Goal: Task Accomplishment & Management: Manage account settings

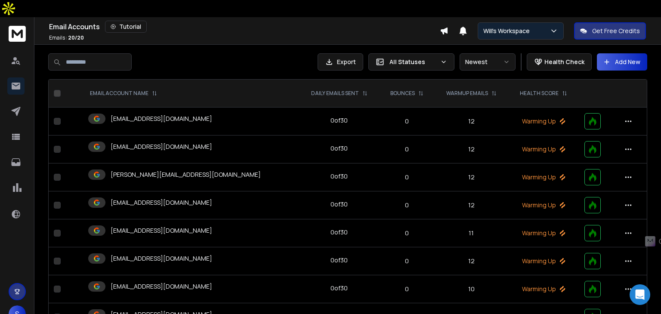
click at [522, 27] on p "Will's Workspace" at bounding box center [509, 31] width 50 height 9
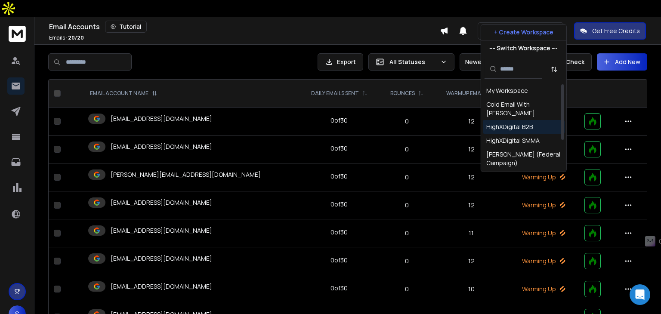
drag, startPoint x: 562, startPoint y: 118, endPoint x: 569, endPoint y: 115, distance: 7.4
click at [564, 115] on div at bounding box center [562, 112] width 3 height 56
click at [527, 106] on div "Cold Email With [PERSON_NAME]" at bounding box center [524, 108] width 75 height 17
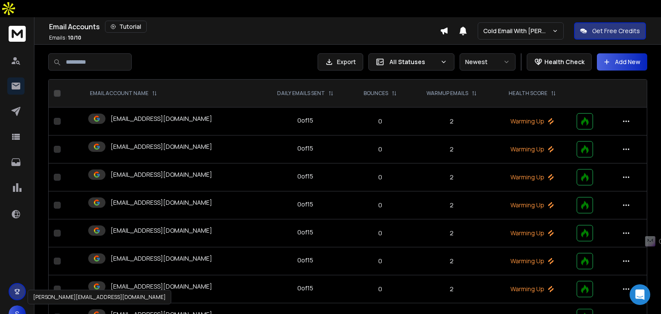
click at [16, 306] on span "S" at bounding box center [17, 314] width 17 height 17
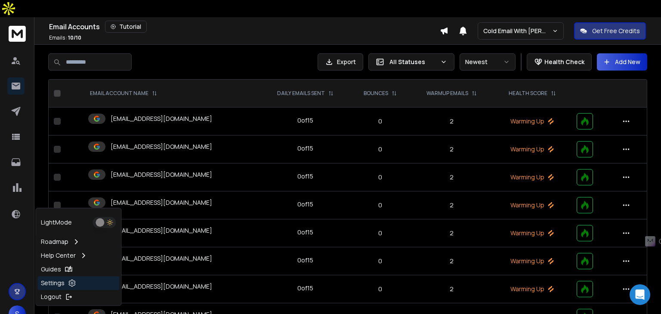
click at [51, 280] on p "Settings" at bounding box center [53, 283] width 24 height 9
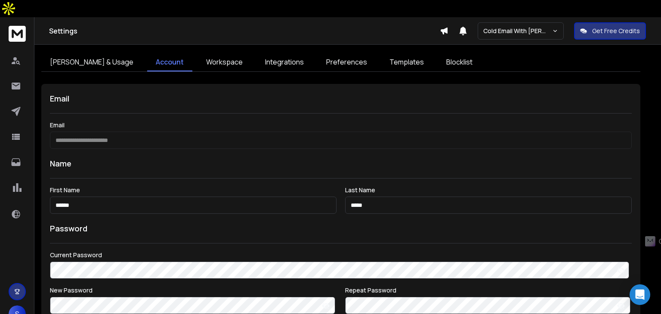
click at [198, 53] on link "Workspace" at bounding box center [225, 62] width 54 height 18
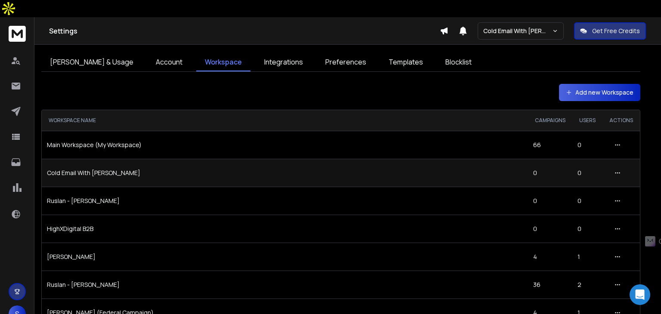
click at [272, 159] on td "Cold Email With [PERSON_NAME]" at bounding box center [285, 173] width 487 height 28
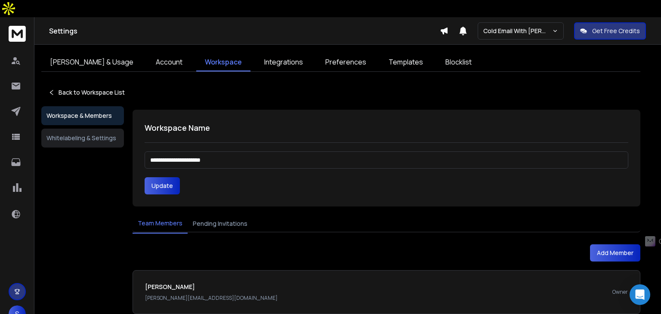
click at [612, 245] on button "Add Member" at bounding box center [615, 253] width 50 height 17
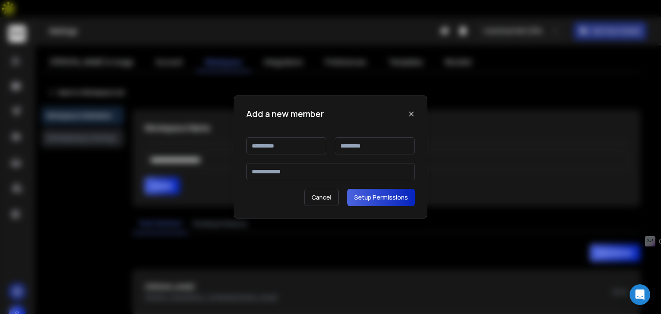
click at [269, 148] on input at bounding box center [286, 145] width 80 height 17
type input "*******"
click at [371, 144] on input at bounding box center [375, 145] width 80 height 17
type input "*****"
click at [263, 170] on input at bounding box center [330, 171] width 169 height 17
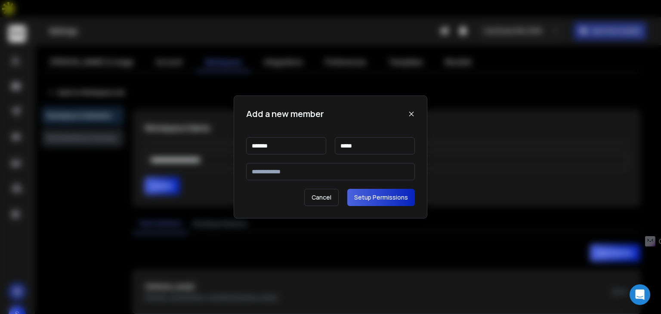
paste input "**********"
type input "**********"
click at [364, 195] on button "Setup Permissions" at bounding box center [381, 197] width 68 height 17
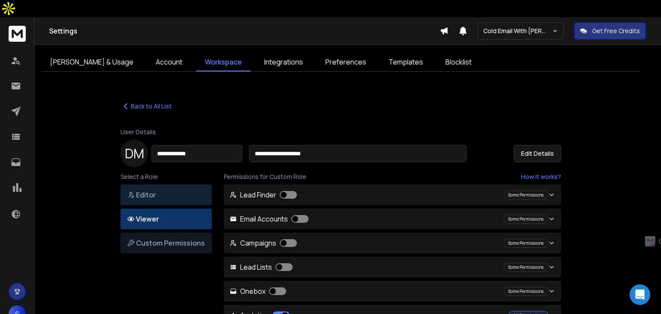
click at [162, 190] on p "Editor" at bounding box center [166, 195] width 78 height 10
click at [134, 184] on button "Editor" at bounding box center [130, 195] width 7 height 22
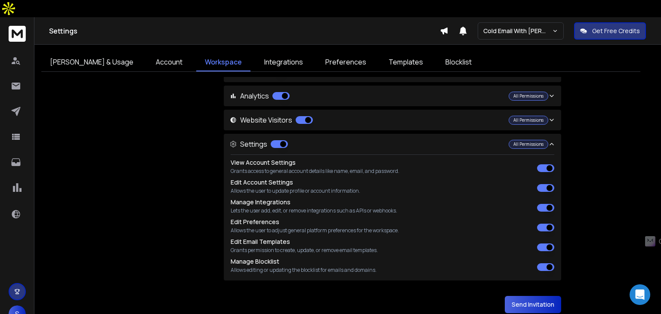
scroll to position [227, 0]
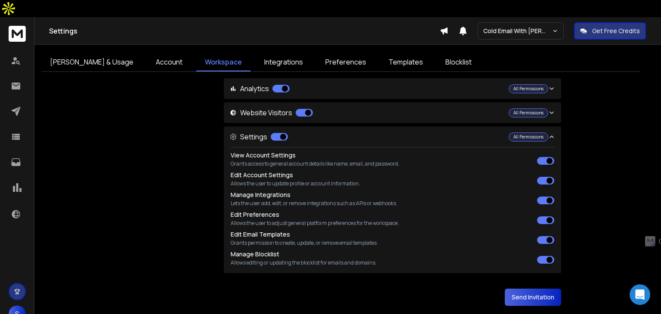
click at [544, 157] on button "View Account Settings" at bounding box center [545, 161] width 17 height 8
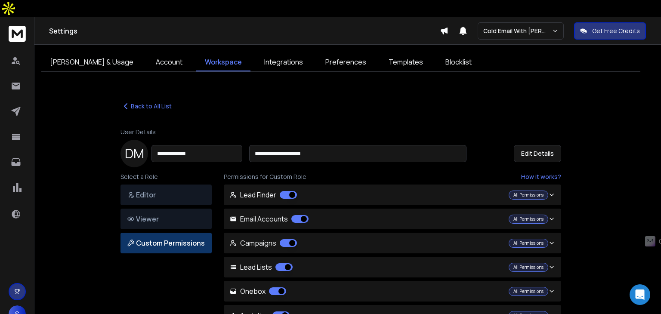
scroll to position [101, 0]
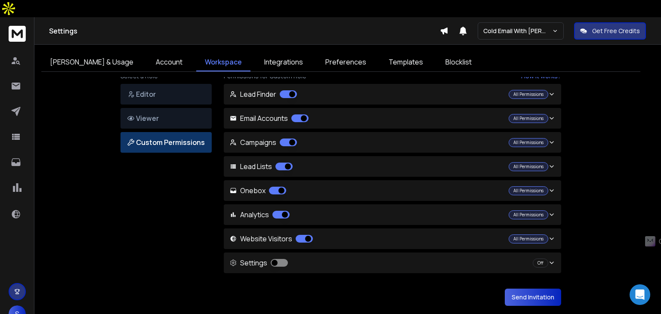
click at [274, 259] on button "button" at bounding box center [279, 263] width 17 height 8
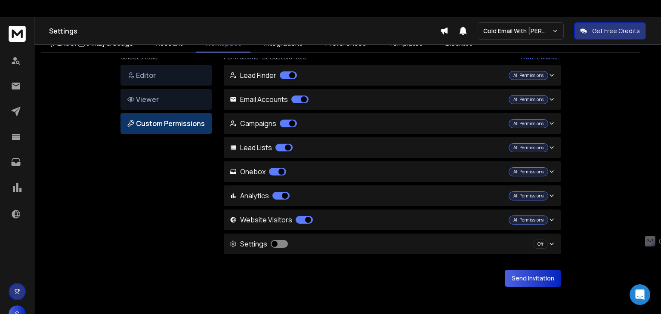
scroll to position [36, 0]
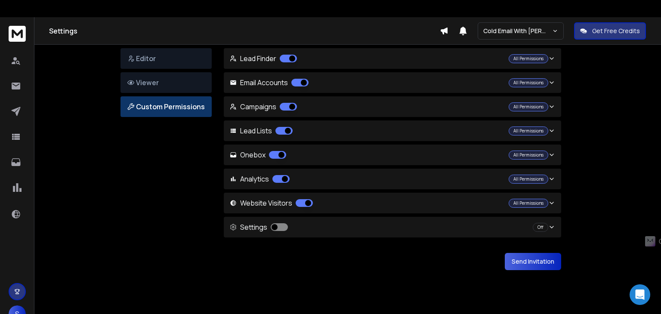
click at [552, 226] on icon "button" at bounding box center [551, 227] width 3 height 2
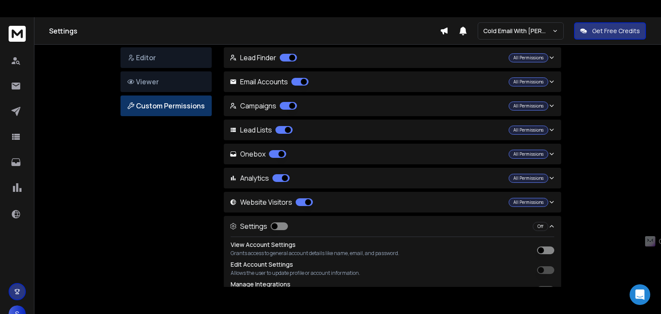
scroll to position [99, 0]
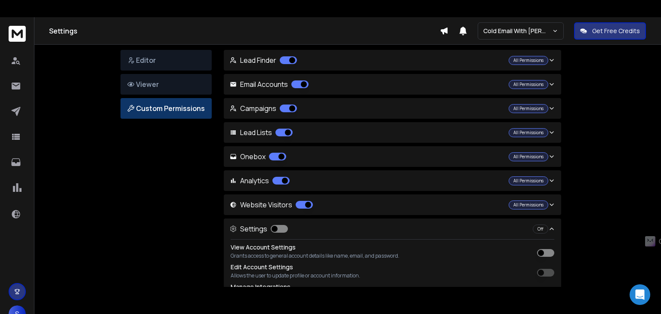
click at [551, 226] on icon "button" at bounding box center [552, 229] width 7 height 7
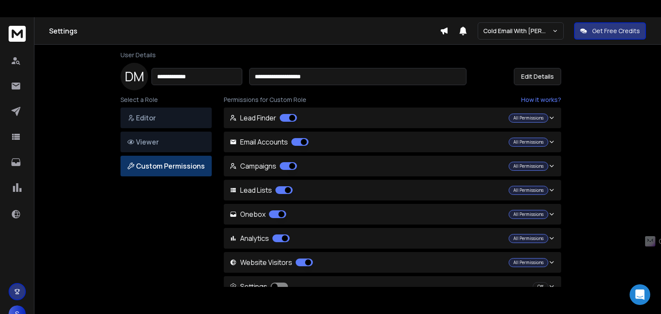
scroll to position [41, 0]
click at [550, 211] on icon "button" at bounding box center [552, 214] width 7 height 7
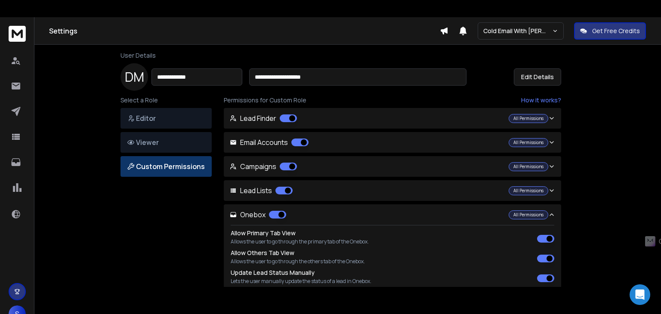
click at [550, 211] on icon "button" at bounding box center [552, 214] width 7 height 7
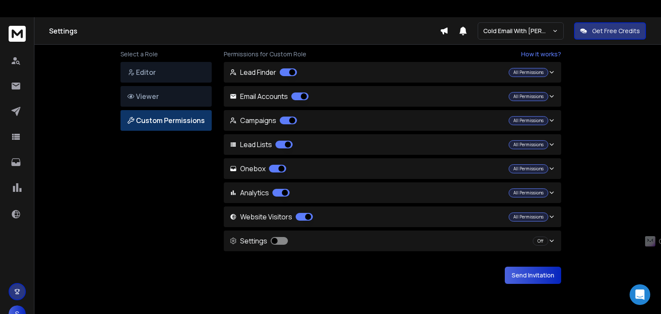
scroll to position [101, 0]
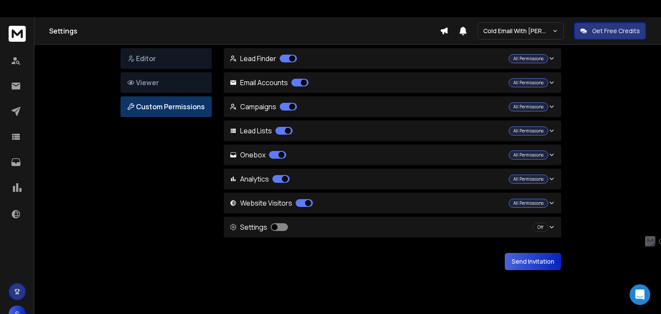
click at [551, 200] on icon "button" at bounding box center [552, 203] width 7 height 7
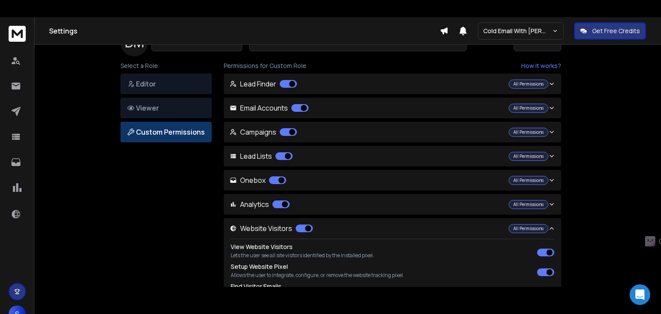
scroll to position [74, 0]
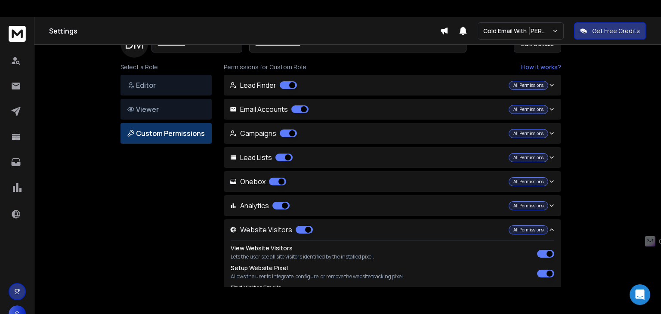
click at [553, 226] on icon "button" at bounding box center [552, 229] width 7 height 7
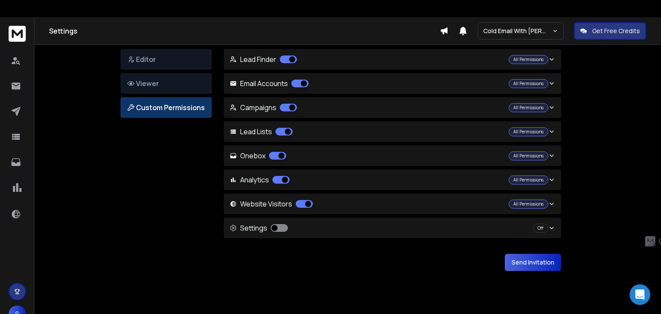
scroll to position [101, 0]
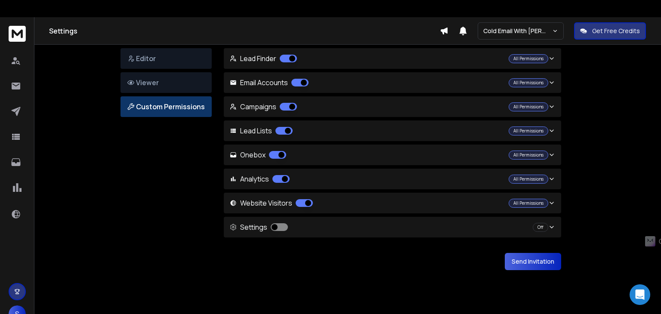
click at [524, 253] on button "Send Invitation" at bounding box center [533, 261] width 56 height 17
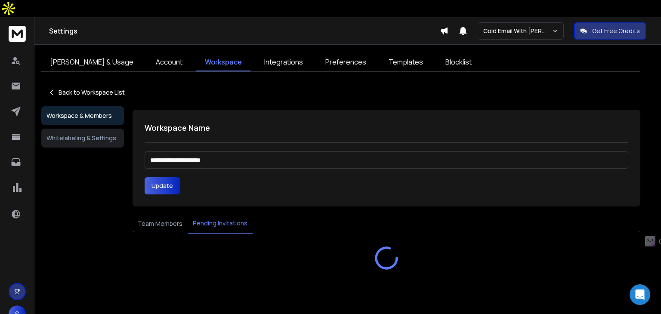
click at [215, 214] on button "Pending Invitations" at bounding box center [220, 224] width 65 height 20
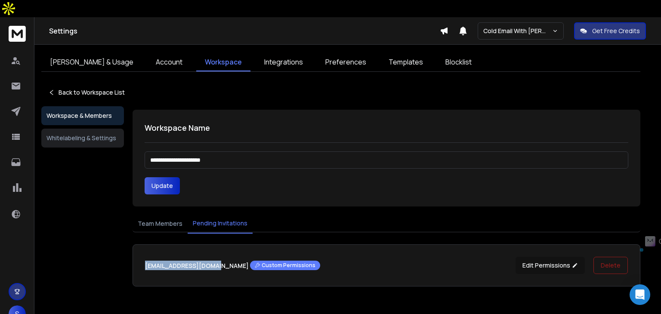
drag, startPoint x: 143, startPoint y: 249, endPoint x: 219, endPoint y: 248, distance: 76.6
click at [219, 248] on div "[EMAIL_ADDRESS][DOMAIN_NAME] Custom Permissions Edit Permissions Delete" at bounding box center [387, 266] width 508 height 42
copy h1 "[EMAIL_ADDRESS][DOMAIN_NAME]"
click at [196, 53] on link "Workspace" at bounding box center [223, 62] width 54 height 18
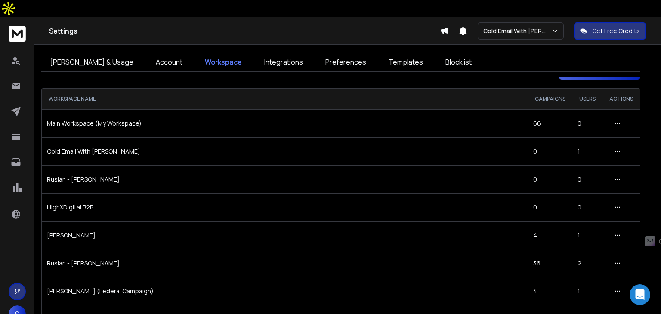
scroll to position [31, 0]
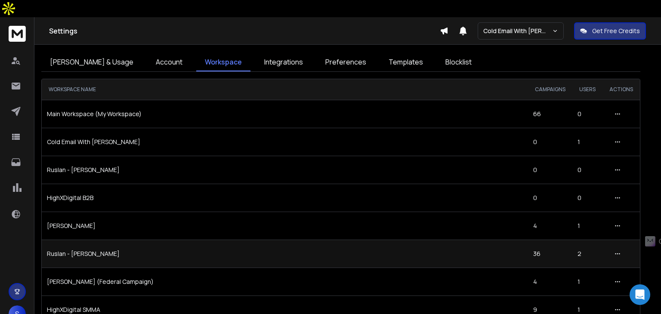
click at [447, 240] on td "Ruslan - [PERSON_NAME]" at bounding box center [285, 254] width 487 height 28
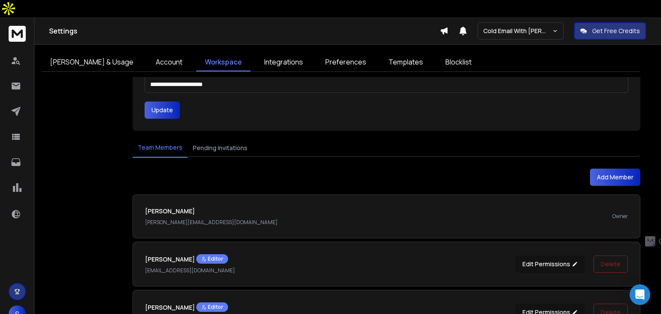
scroll to position [86, 0]
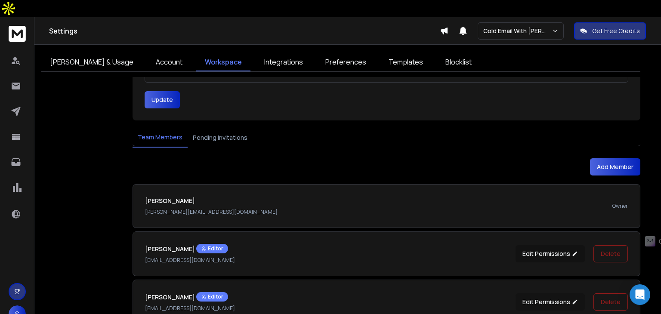
click at [572, 299] on icon at bounding box center [575, 302] width 6 height 6
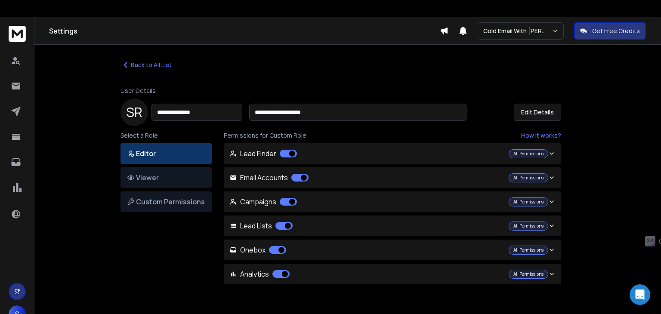
scroll to position [101, 0]
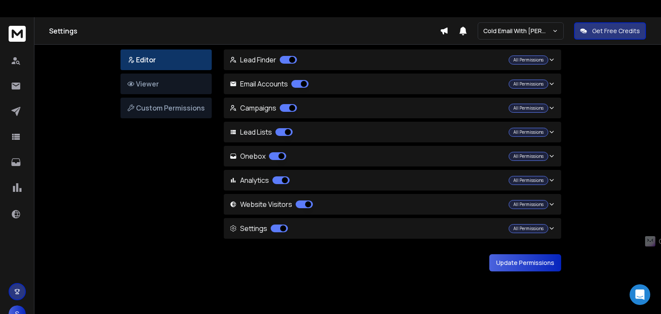
click at [275, 225] on button "button" at bounding box center [279, 229] width 17 height 8
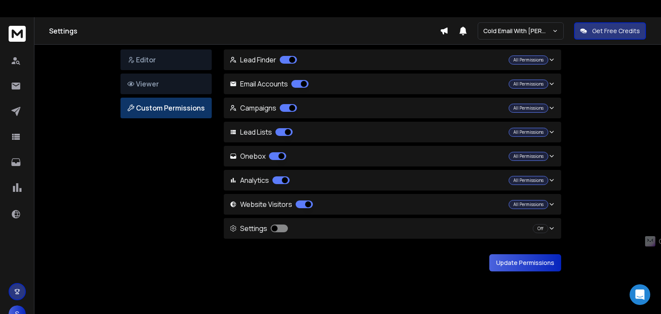
click at [502, 254] on button "Update Permissions" at bounding box center [526, 262] width 72 height 17
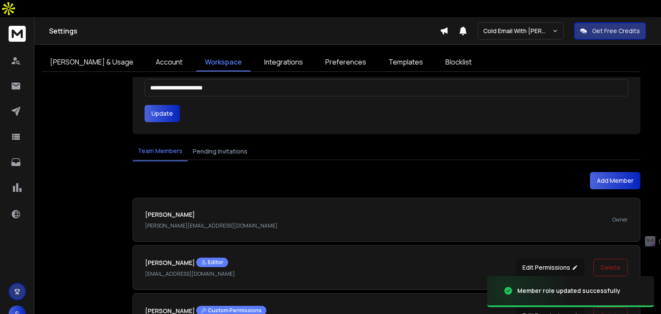
scroll to position [86, 0]
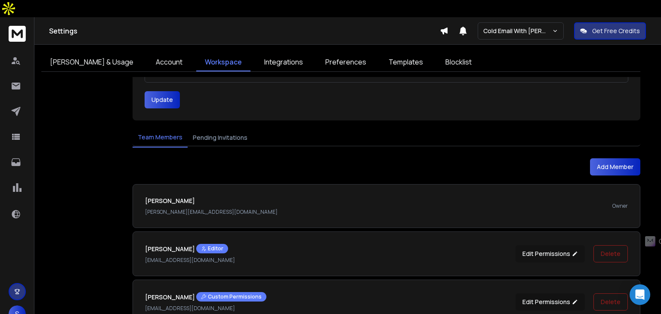
click at [567, 245] on button "Edit Permissions" at bounding box center [550, 253] width 69 height 17
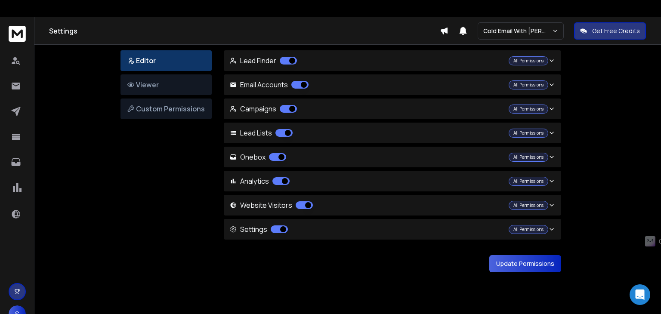
scroll to position [101, 0]
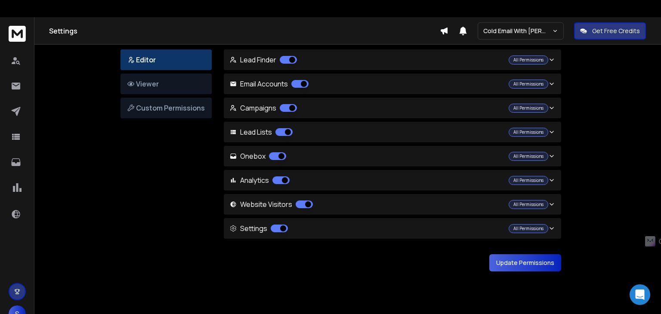
click at [277, 225] on button "button" at bounding box center [279, 229] width 17 height 8
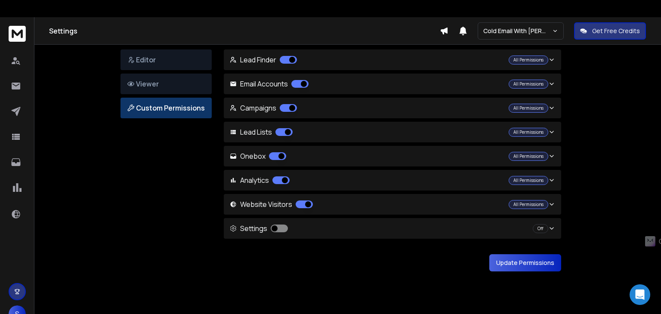
click at [505, 254] on button "Update Permissions" at bounding box center [526, 262] width 72 height 17
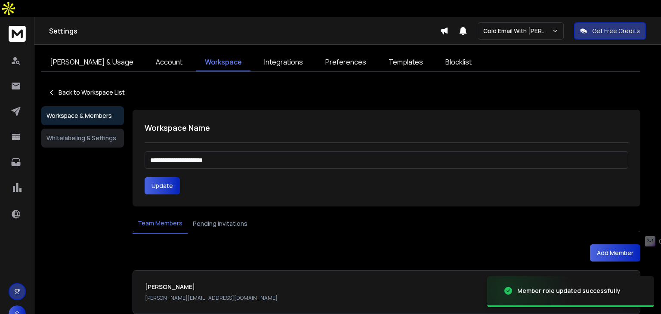
click at [196, 53] on link "Workspace" at bounding box center [223, 62] width 54 height 18
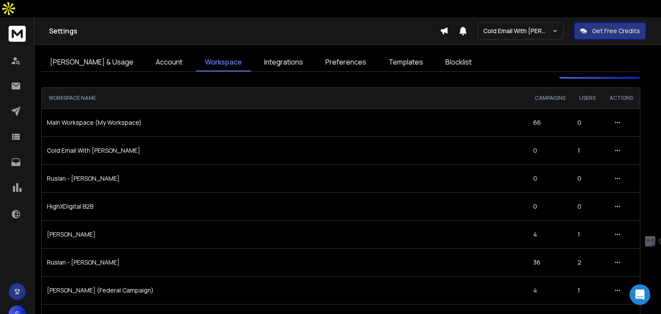
scroll to position [31, 0]
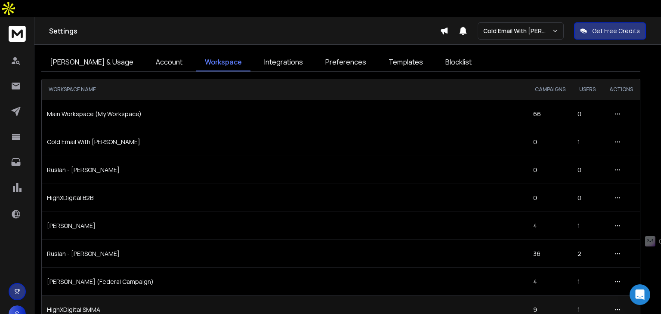
click at [462, 296] on td "HighXDigital SMMA" at bounding box center [285, 310] width 487 height 28
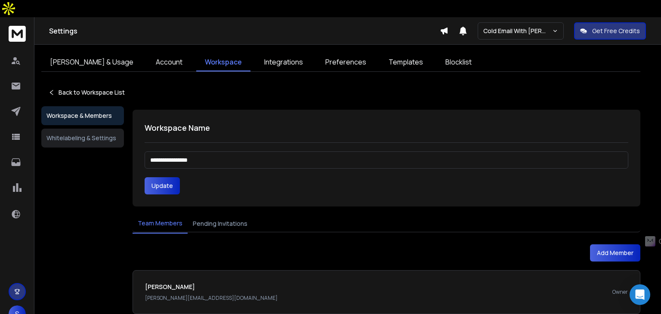
scroll to position [38, 0]
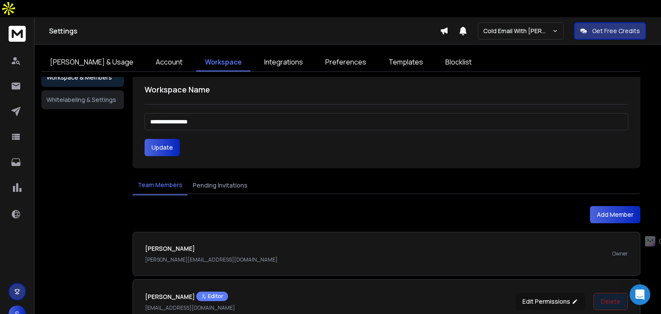
click at [605, 293] on button "Delete" at bounding box center [611, 301] width 34 height 17
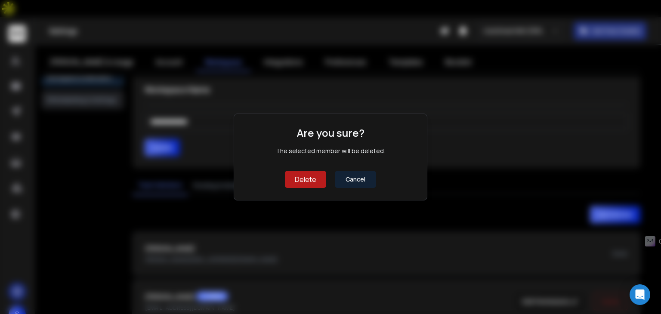
click at [301, 180] on button "Delete" at bounding box center [305, 179] width 41 height 17
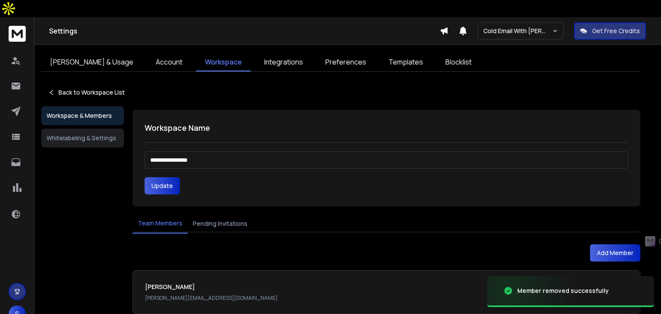
click at [196, 53] on link "Workspace" at bounding box center [223, 62] width 54 height 18
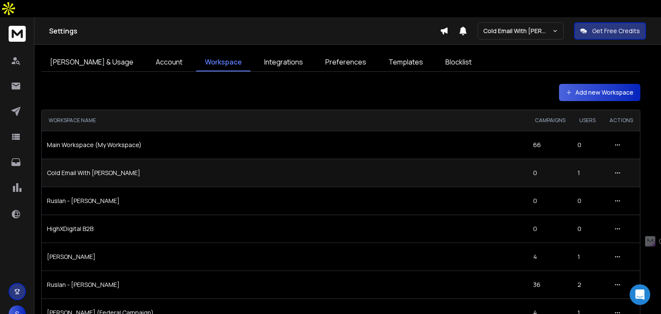
click at [226, 159] on td "Cold Email With [PERSON_NAME]" at bounding box center [285, 173] width 487 height 28
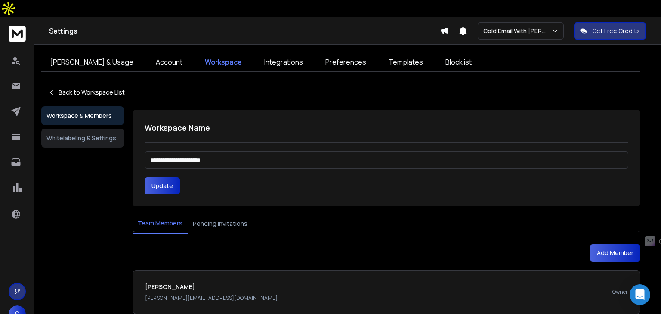
click at [196, 53] on link "Workspace" at bounding box center [223, 62] width 54 height 18
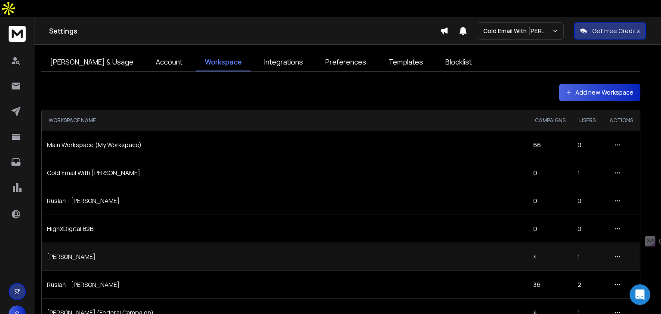
click at [352, 250] on td "[PERSON_NAME]" at bounding box center [285, 257] width 487 height 28
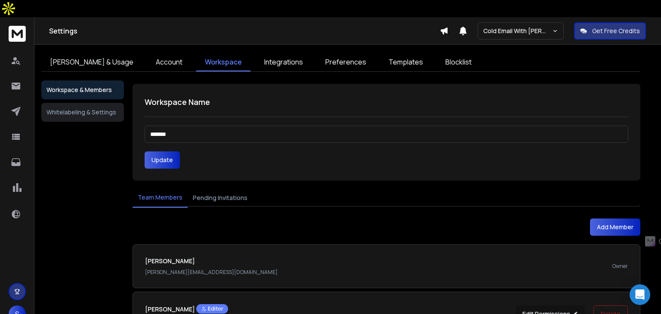
scroll to position [38, 0]
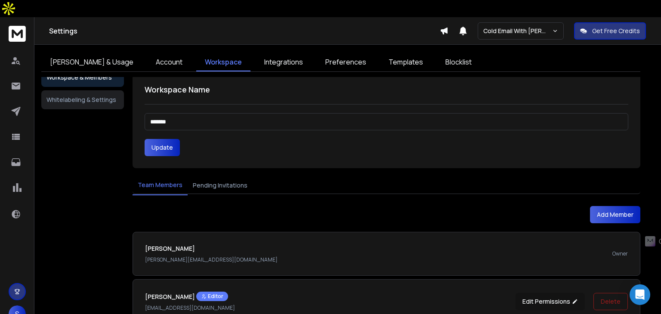
click at [572, 299] on icon at bounding box center [575, 302] width 6 height 6
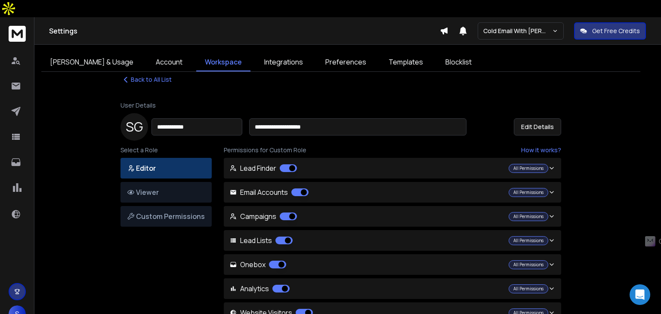
scroll to position [101, 0]
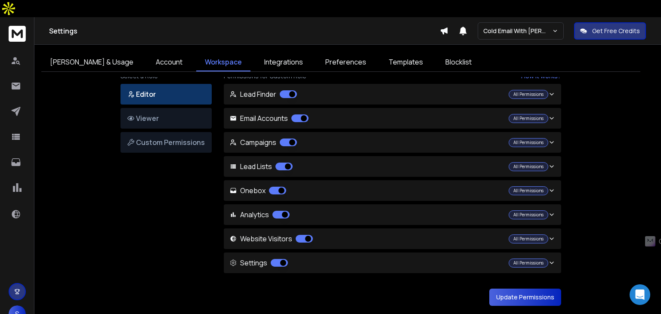
click at [281, 259] on button "button" at bounding box center [279, 263] width 17 height 8
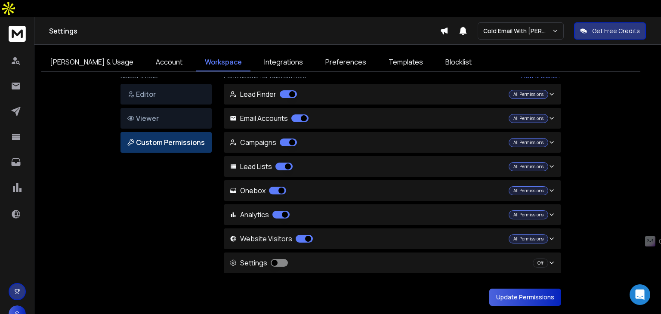
click at [513, 289] on button "Update Permissions" at bounding box center [526, 297] width 72 height 17
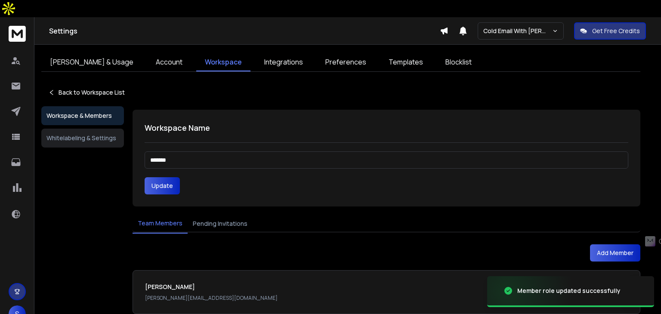
scroll to position [38, 0]
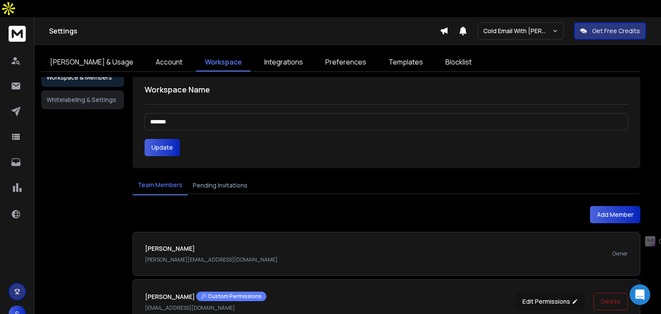
click at [545, 293] on button "Edit Permissions" at bounding box center [550, 301] width 69 height 17
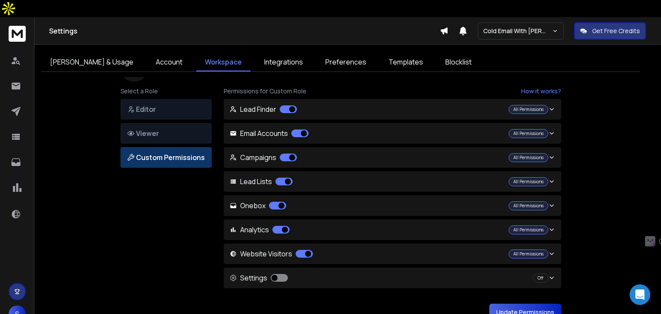
scroll to position [101, 0]
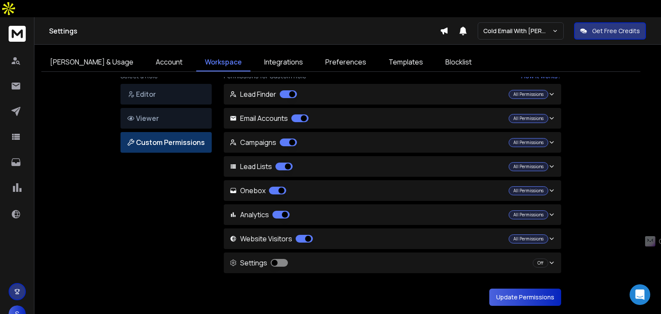
click at [300, 235] on button "button" at bounding box center [304, 239] width 17 height 8
click at [297, 235] on button "button" at bounding box center [304, 239] width 17 height 8
click at [522, 289] on button "Update Permissions" at bounding box center [526, 297] width 72 height 17
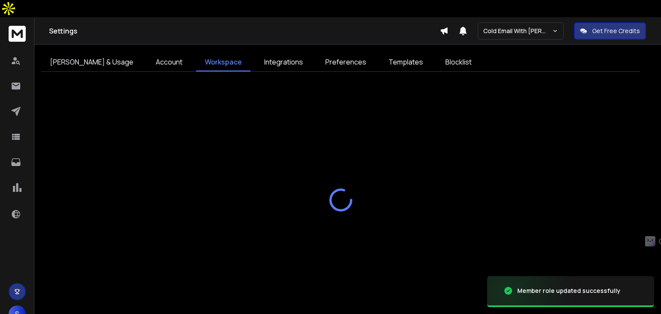
click at [196, 53] on link "Workspace" at bounding box center [223, 62] width 54 height 18
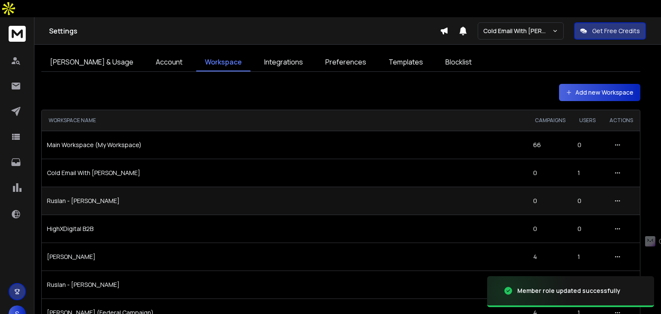
scroll to position [31, 0]
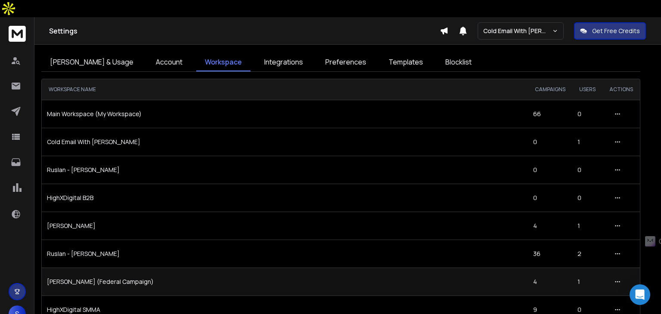
click at [453, 268] on td "[PERSON_NAME] (Federal Campaign)" at bounding box center [285, 282] width 487 height 28
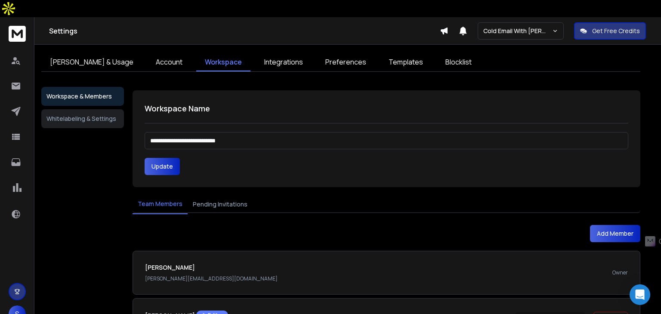
scroll to position [38, 0]
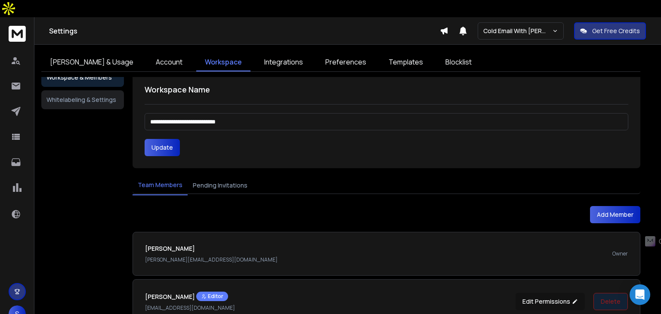
click at [602, 293] on button "Delete" at bounding box center [611, 301] width 34 height 17
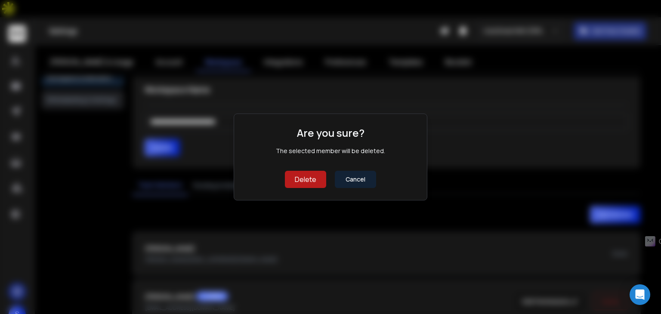
click at [310, 181] on button "Delete" at bounding box center [305, 179] width 41 height 17
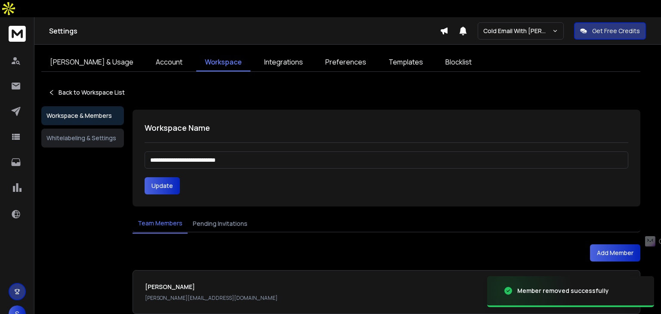
click at [196, 53] on link "Workspace" at bounding box center [223, 62] width 54 height 18
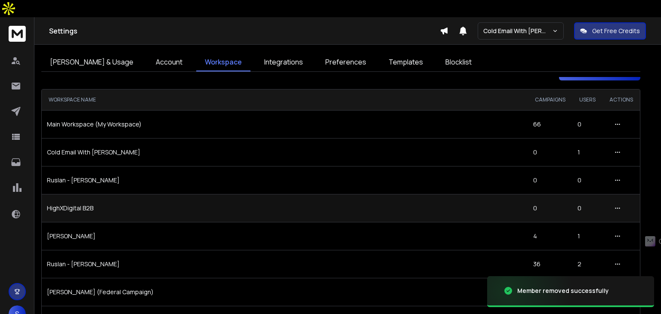
scroll to position [31, 0]
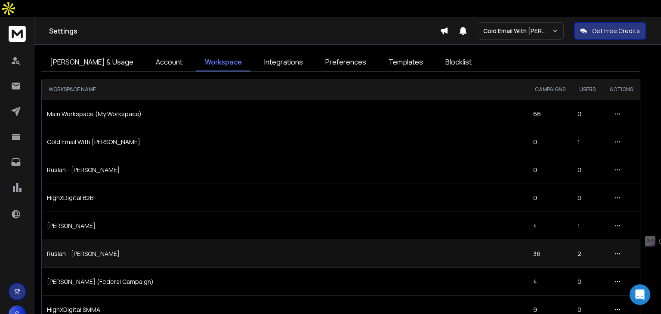
click at [443, 240] on td "Ruslan - [PERSON_NAME]" at bounding box center [285, 254] width 487 height 28
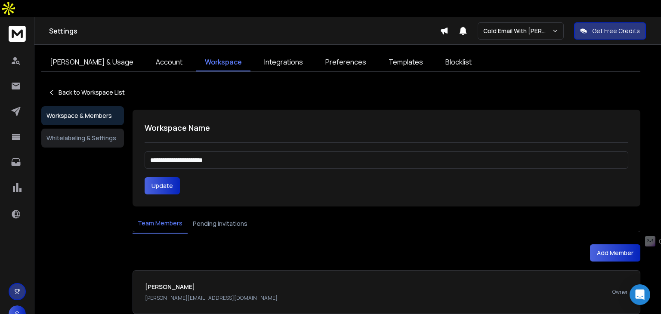
click at [223, 214] on button "Pending Invitations" at bounding box center [220, 223] width 65 height 19
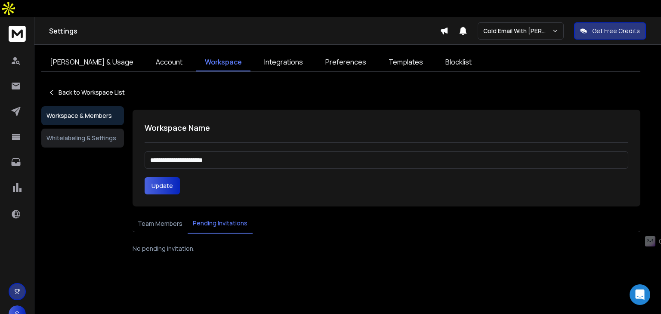
click at [175, 214] on button "Team Members" at bounding box center [160, 223] width 55 height 19
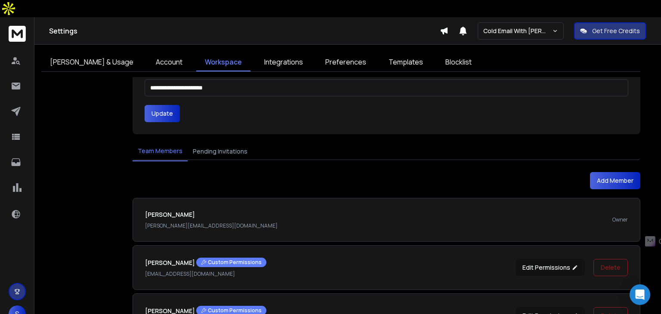
scroll to position [86, 0]
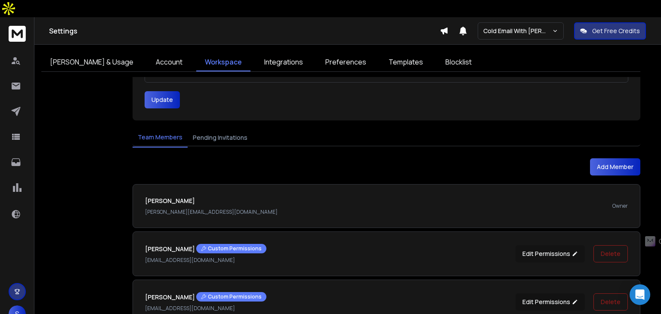
click at [567, 245] on button "Edit Permissions" at bounding box center [550, 253] width 69 height 17
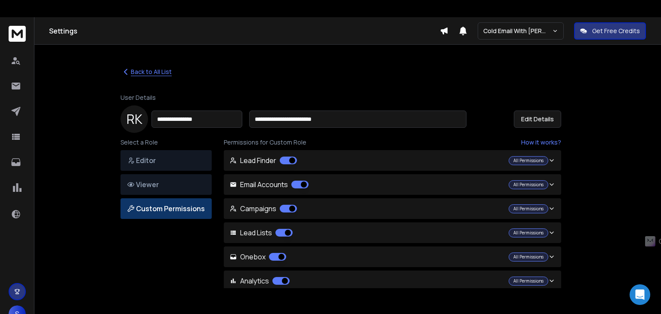
click at [121, 67] on icon "button" at bounding box center [126, 72] width 10 height 10
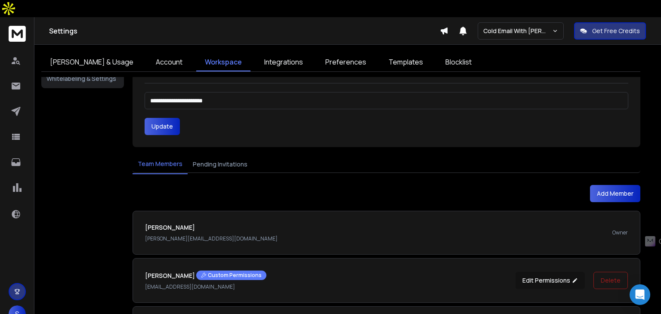
scroll to position [86, 0]
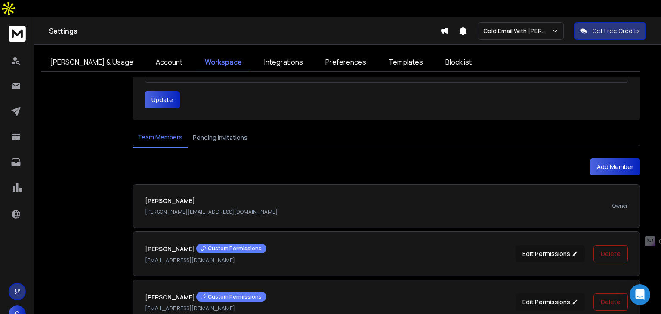
click at [539, 294] on button "Edit Permissions" at bounding box center [550, 302] width 69 height 17
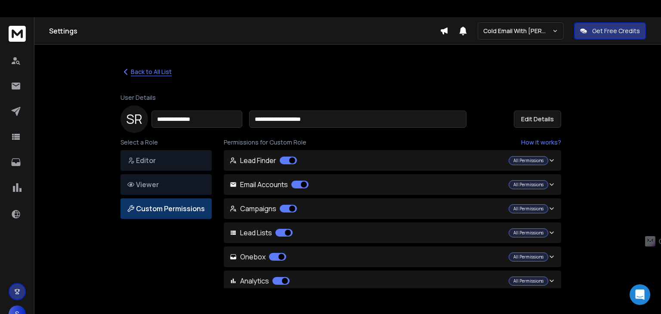
click at [126, 67] on icon "button" at bounding box center [126, 72] width 10 height 10
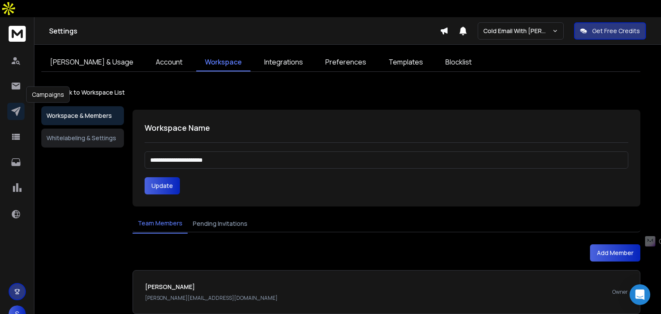
click at [15, 106] on icon at bounding box center [16, 111] width 10 height 10
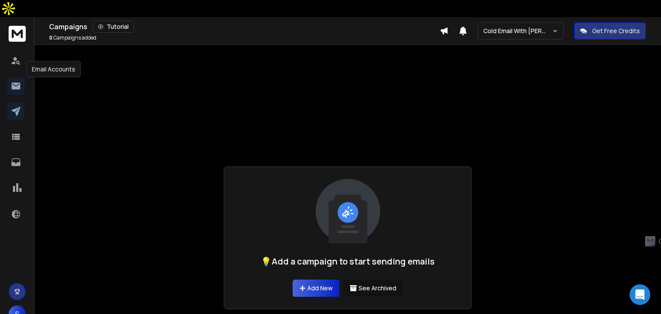
click at [16, 83] on icon at bounding box center [16, 86] width 9 height 7
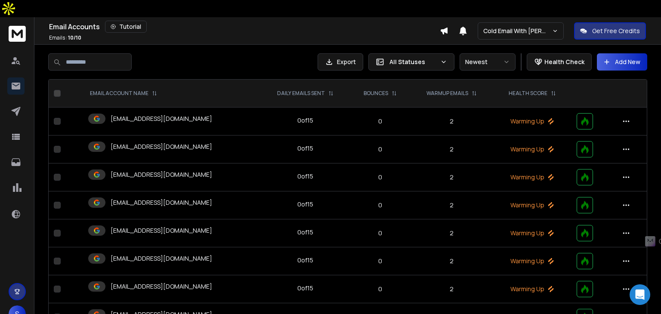
click at [260, 108] on td "0 of 15" at bounding box center [305, 119] width 90 height 22
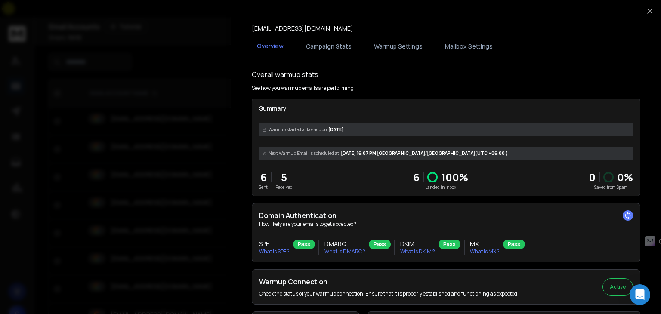
click at [407, 50] on button "Warmup Settings" at bounding box center [398, 46] width 59 height 19
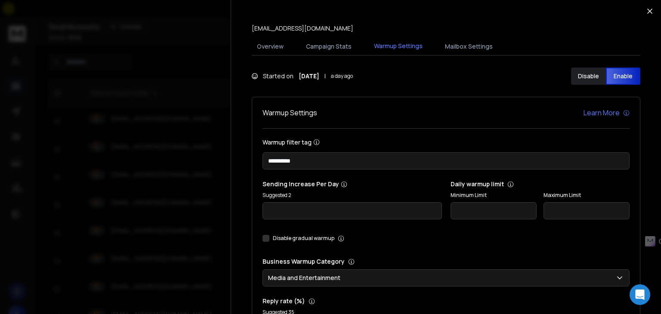
click at [647, 13] on icon "button" at bounding box center [650, 11] width 9 height 9
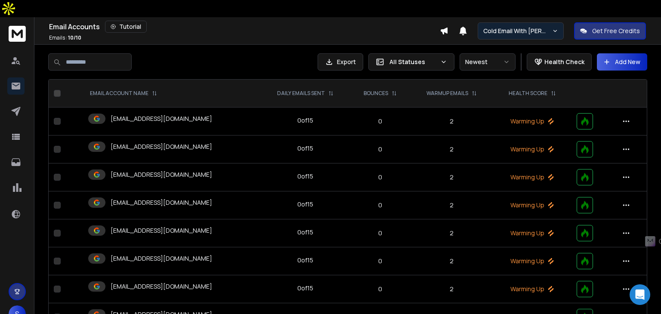
click at [512, 22] on button "Cold Email With [PERSON_NAME]" at bounding box center [521, 30] width 86 height 17
